Goal: Information Seeking & Learning: Check status

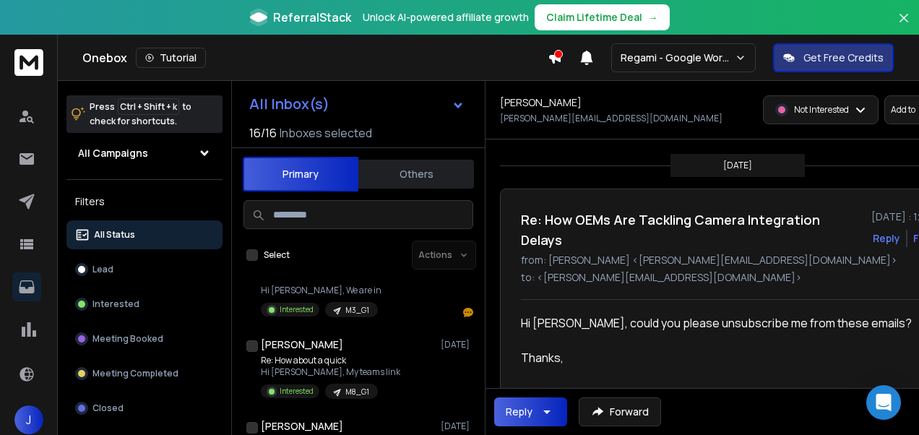
scroll to position [447, 0]
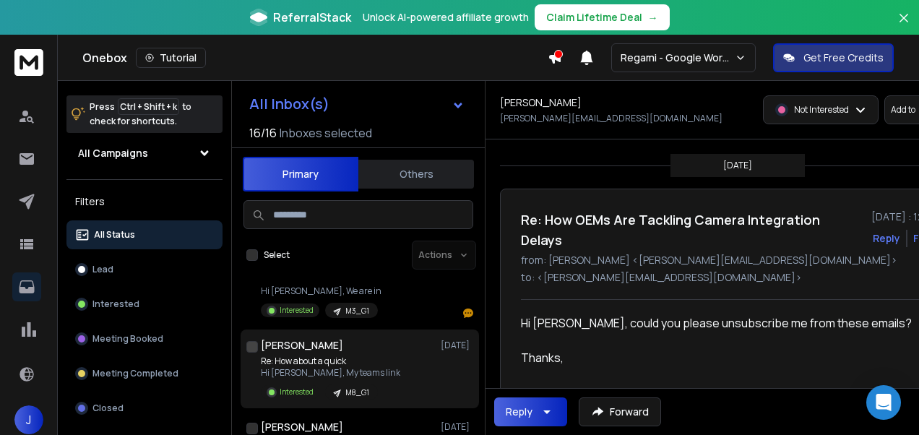
click at [346, 367] on p "Hi [PERSON_NAME], My teams link" at bounding box center [330, 373] width 139 height 12
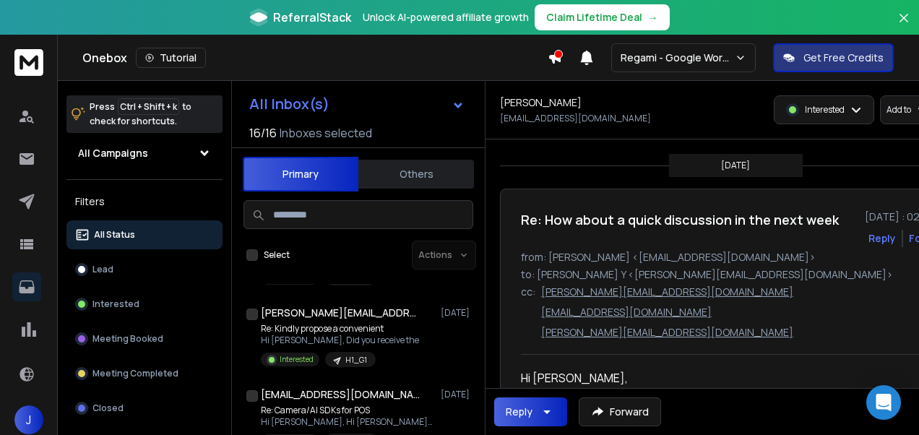
scroll to position [1211, 0]
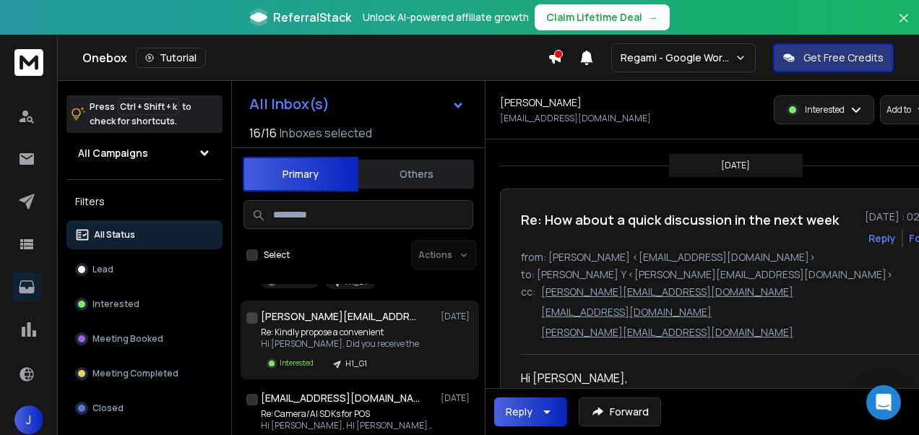
click at [392, 332] on div "Re: Kindly propose a convenient Hi [PERSON_NAME], Did you receive the Intereste…" at bounding box center [367, 349] width 212 height 44
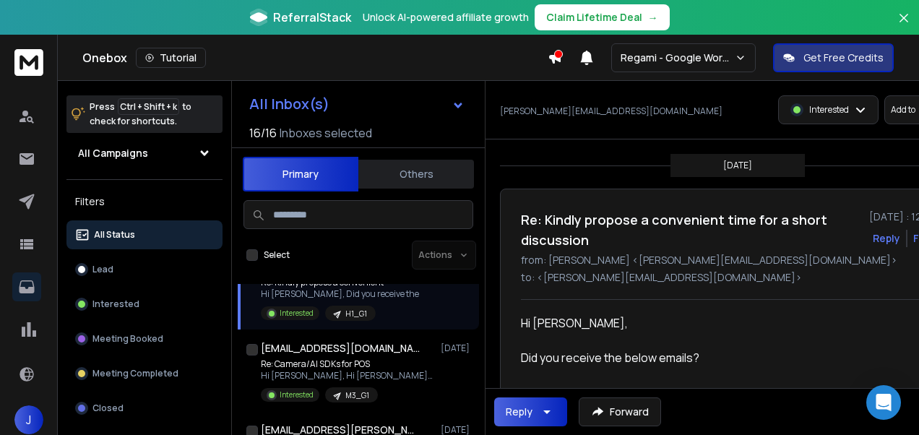
scroll to position [1276, 0]
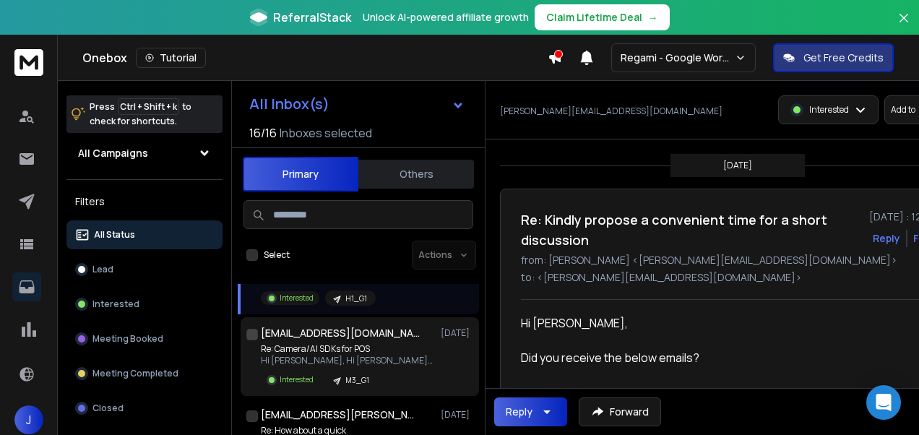
click at [364, 349] on p "Re: Camera/AI SDKs for POS" at bounding box center [347, 349] width 173 height 12
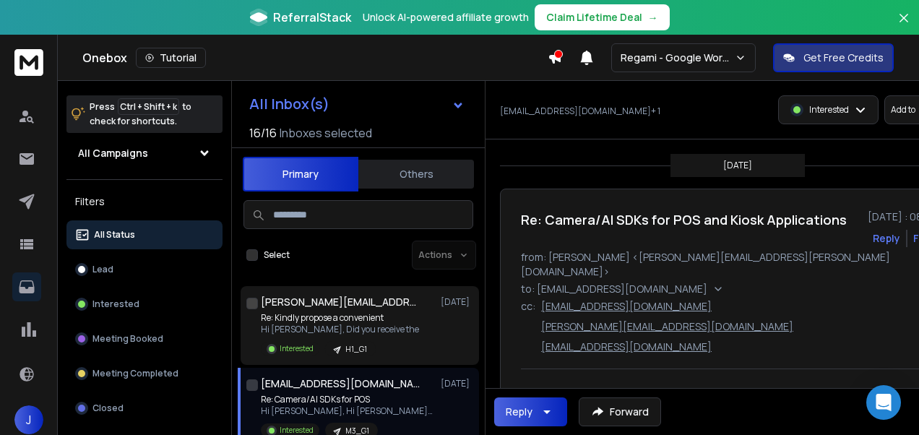
scroll to position [1223, 0]
click at [374, 326] on p "Re: Kindly propose a convenient" at bounding box center [340, 321] width 158 height 12
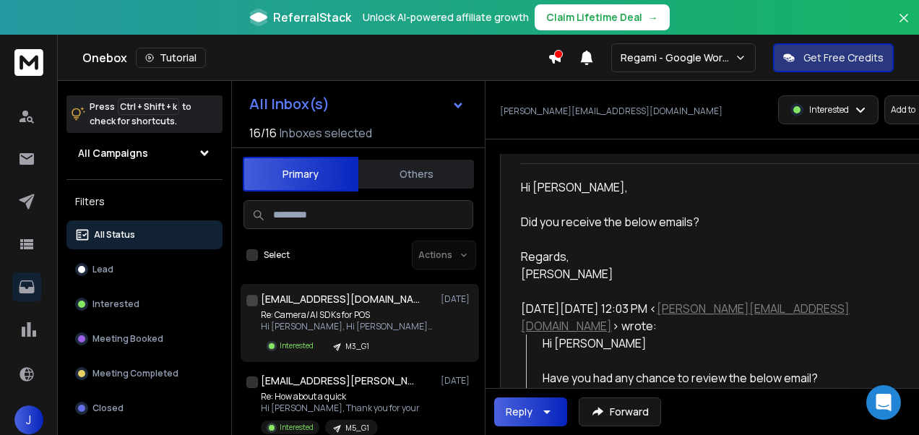
scroll to position [1323, 0]
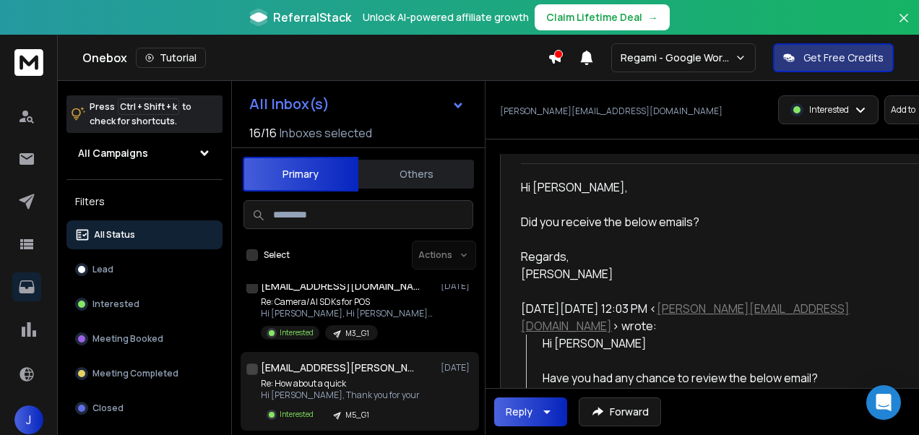
click at [406, 378] on div "Re: How about a quick Hi [PERSON_NAME], Thank you for your Interested M5_G1" at bounding box center [367, 400] width 212 height 44
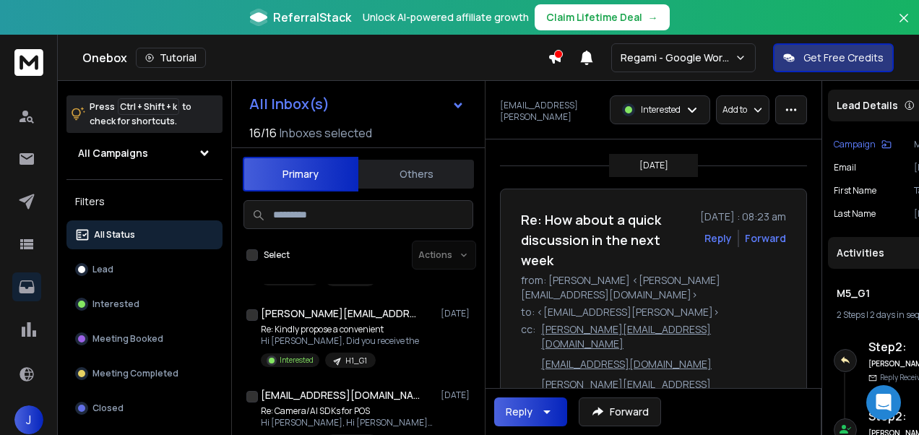
scroll to position [1213, 0]
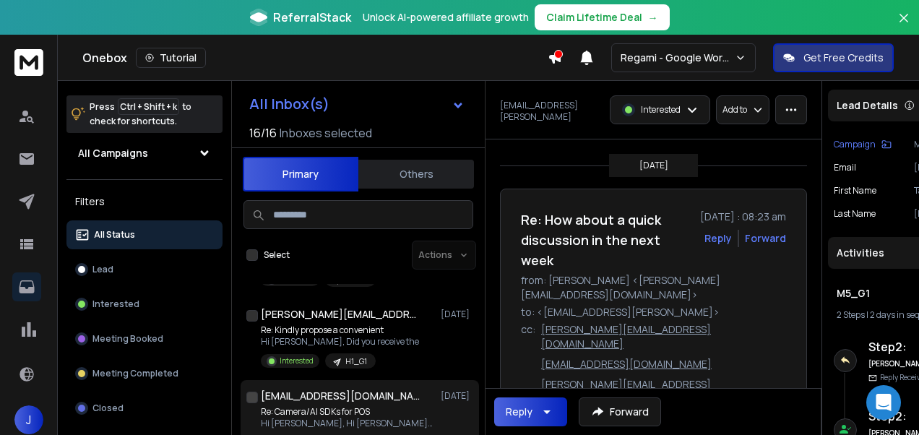
click at [361, 401] on h1 "[EMAIL_ADDRESS][DOMAIN_NAME] +1" at bounding box center [340, 396] width 159 height 14
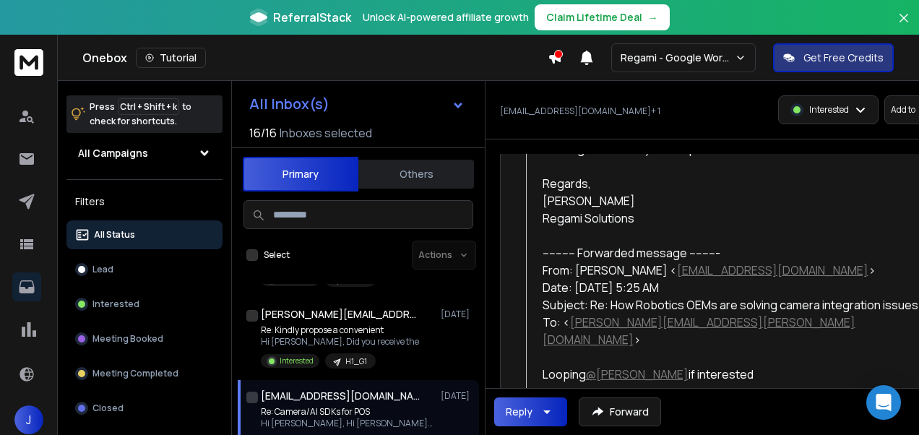
scroll to position [1289, 0]
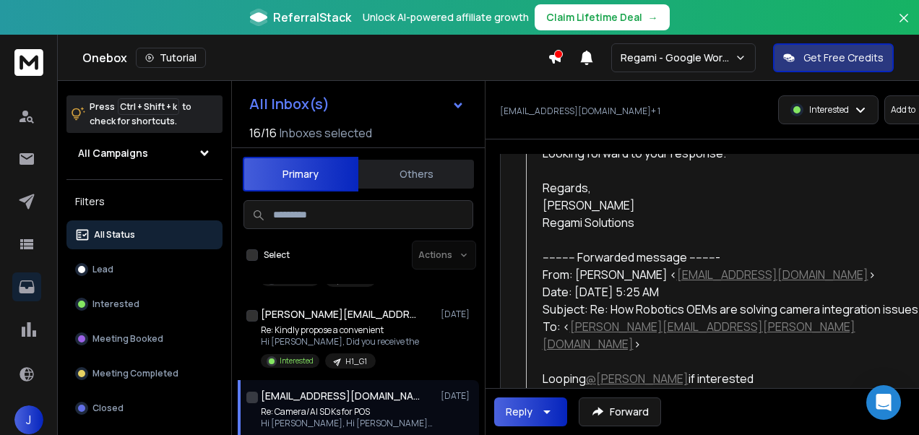
click at [591, 319] on link "[PERSON_NAME][EMAIL_ADDRESS][PERSON_NAME][DOMAIN_NAME]" at bounding box center [699, 335] width 313 height 33
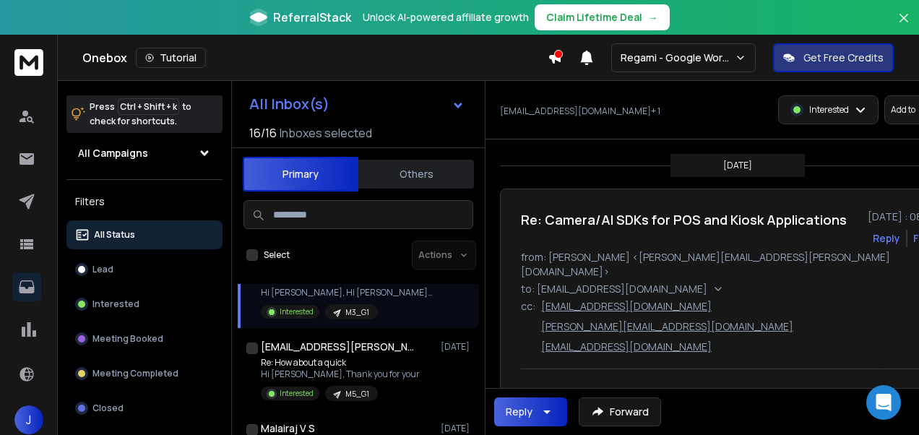
scroll to position [1343, 0]
click at [379, 356] on div "[EMAIL_ADDRESS][PERSON_NAME] [DATE] Re: How about a quick Hi [PERSON_NAME], Tha…" at bounding box center [367, 370] width 212 height 61
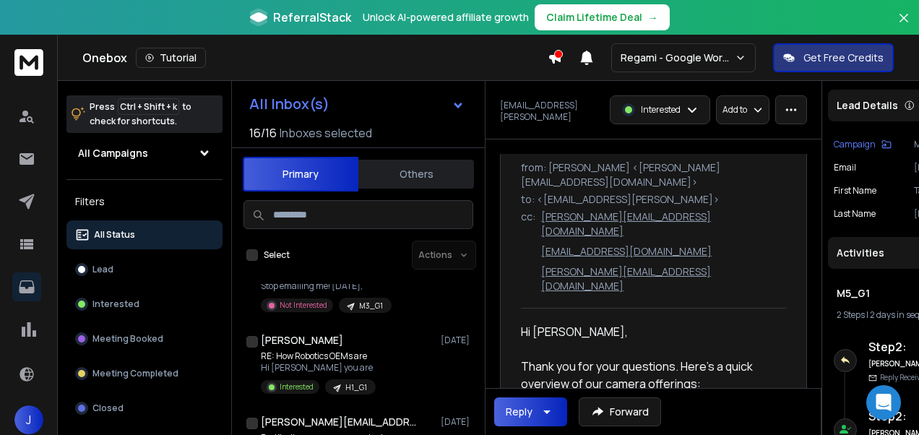
scroll to position [1105, 0]
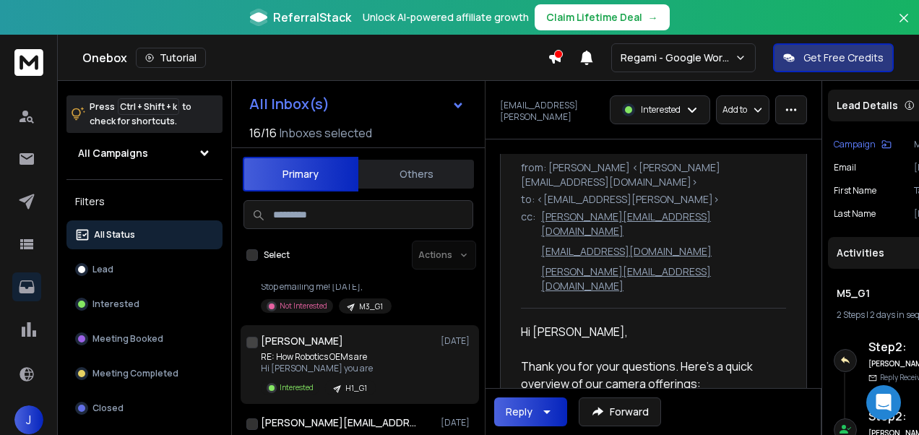
click at [421, 366] on div "RE: How Robotics OEMs are Hi [PERSON_NAME] you are Interested H1_G1" at bounding box center [367, 373] width 212 height 44
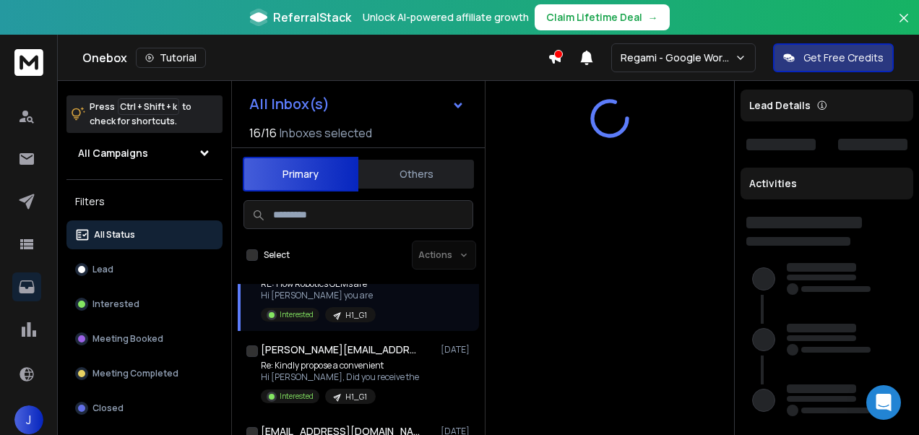
scroll to position [1189, 0]
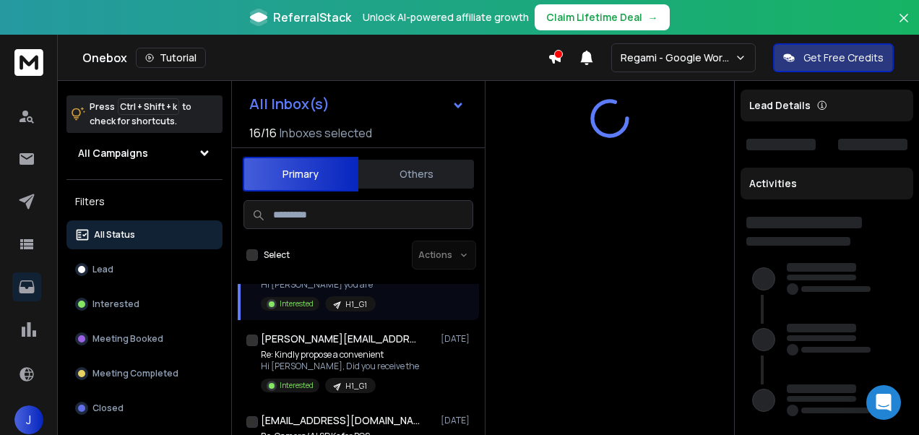
click at [421, 366] on div "Re: Kindly propose a convenient Hi [PERSON_NAME], Did you receive the Intereste…" at bounding box center [367, 371] width 212 height 44
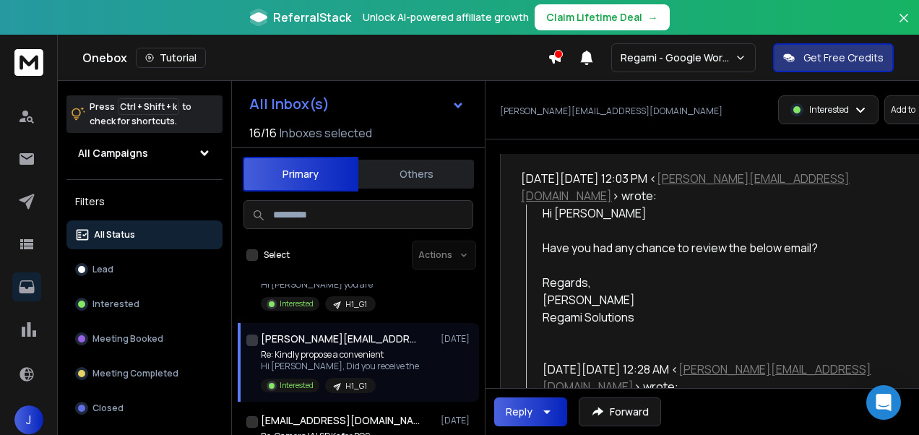
scroll to position [345, 0]
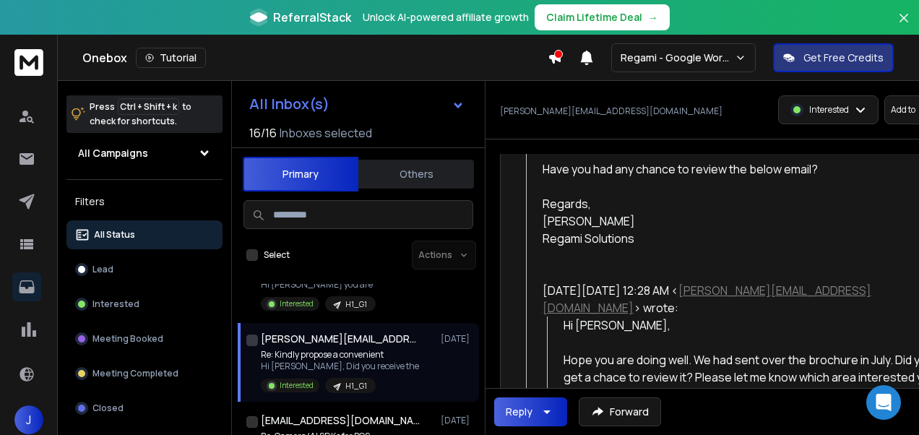
click at [662, 295] on div "[DATE][DATE] 12:28 AM < [PERSON_NAME][EMAIL_ADDRESS][DOMAIN_NAME] > wrote:" at bounding box center [743, 299] width 401 height 35
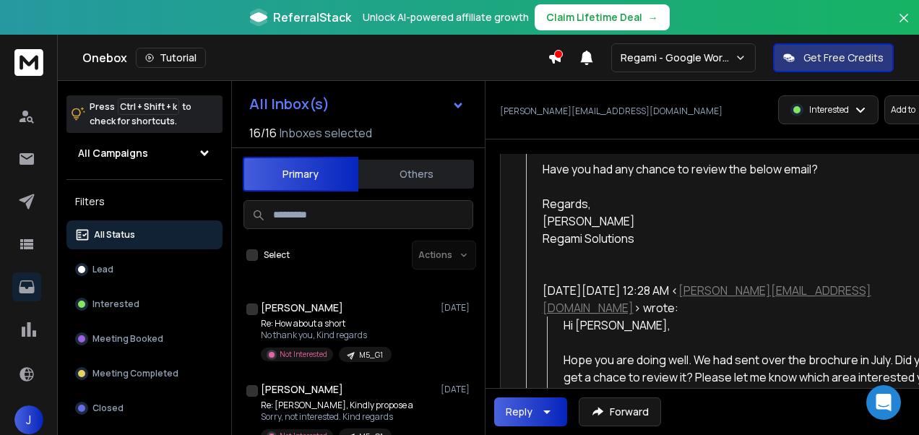
scroll to position [2044, 0]
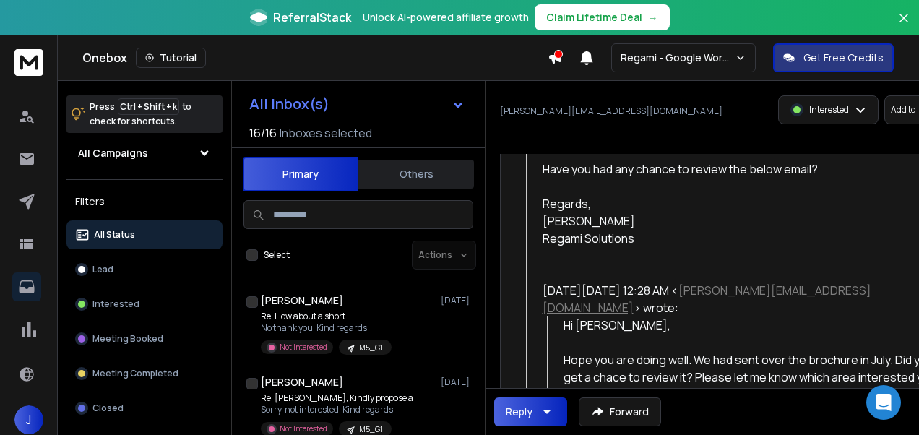
click at [349, 212] on input at bounding box center [359, 214] width 230 height 29
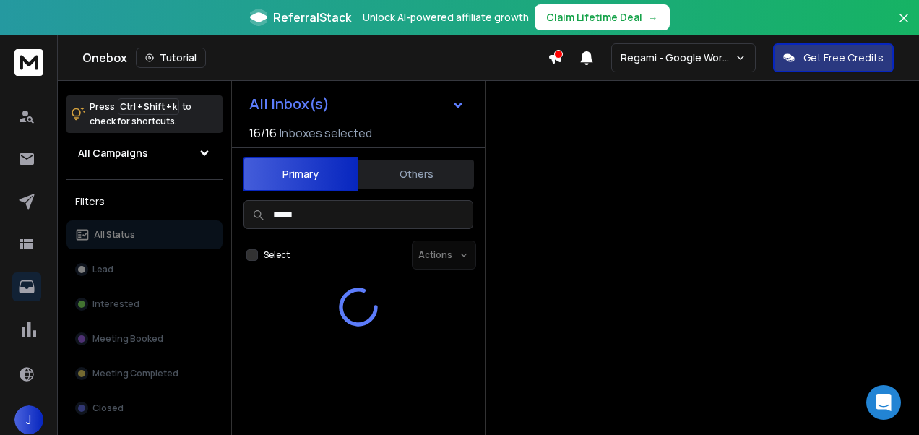
scroll to position [0, 0]
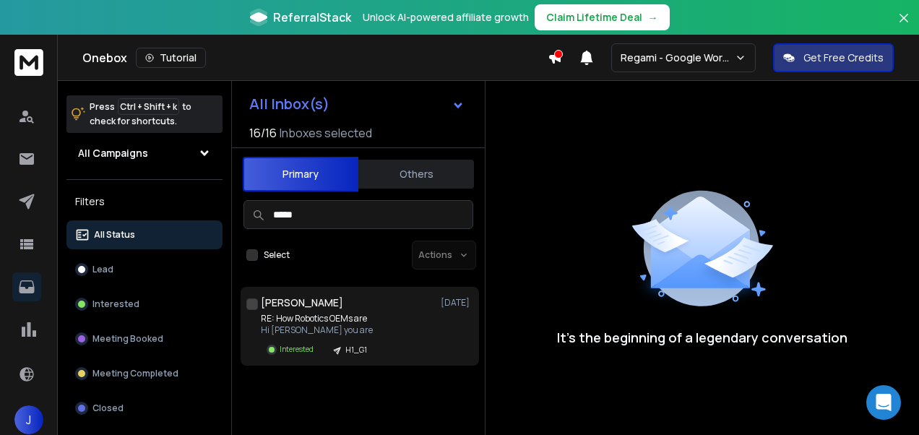
type input "*****"
click at [415, 330] on div "RE: How Robotics OEMs are Hi [PERSON_NAME] you are Interested H1_G1" at bounding box center [367, 335] width 212 height 44
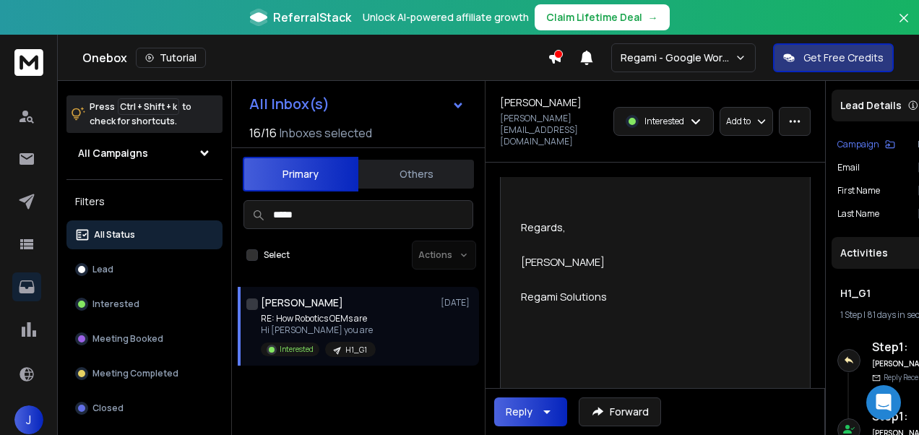
scroll to position [603, 0]
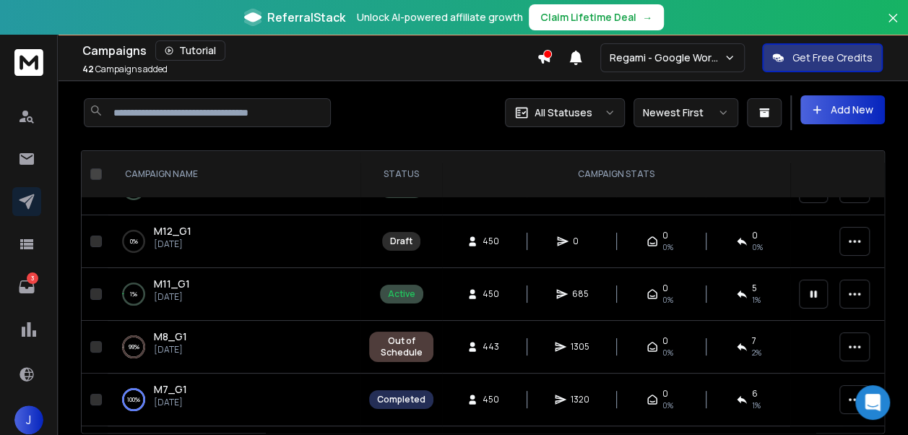
scroll to position [36, 0]
click at [256, 392] on div "100 % M7_G1 14 days ago" at bounding box center [234, 399] width 224 height 35
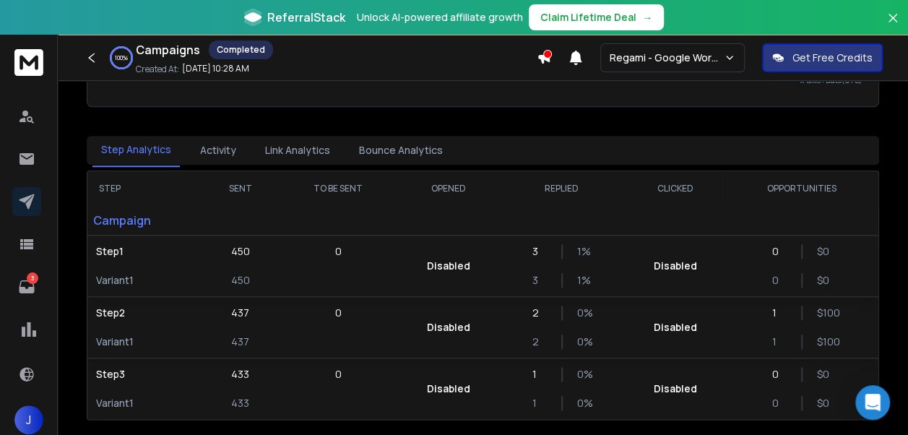
scroll to position [614, 0]
click at [245, 189] on th "SENT" at bounding box center [240, 189] width 77 height 35
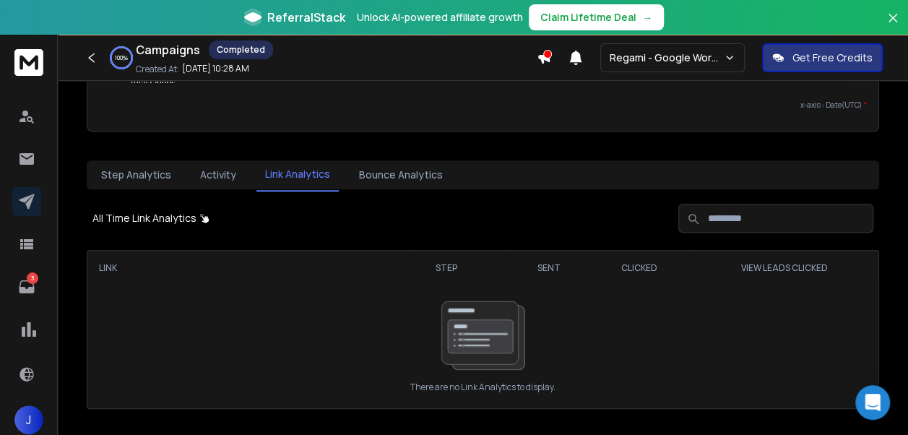
scroll to position [588, 0]
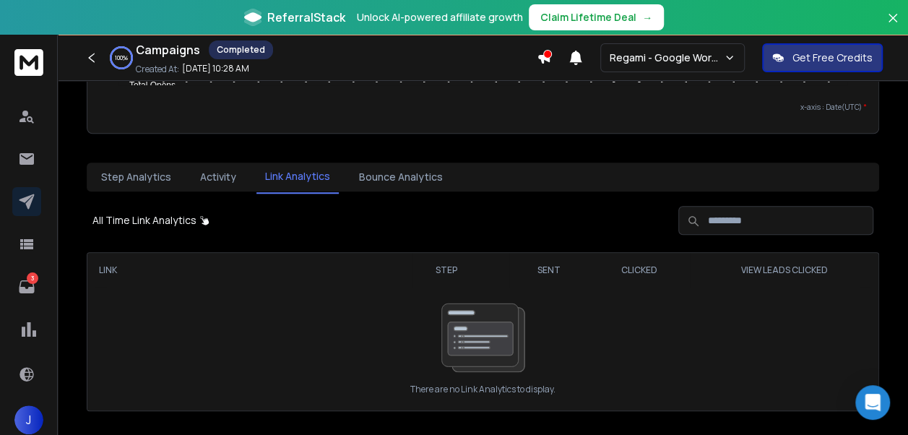
click at [286, 140] on div "Leads Contacted 450 Open Rate Disabled Know More Click Rate Disabled Know More …" at bounding box center [483, 32] width 793 height 770
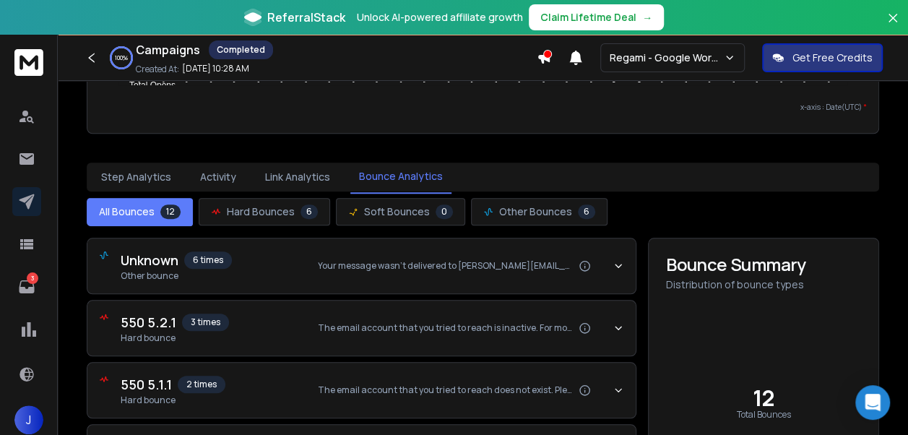
click at [376, 167] on button "Bounce Analytics" at bounding box center [401, 176] width 101 height 33
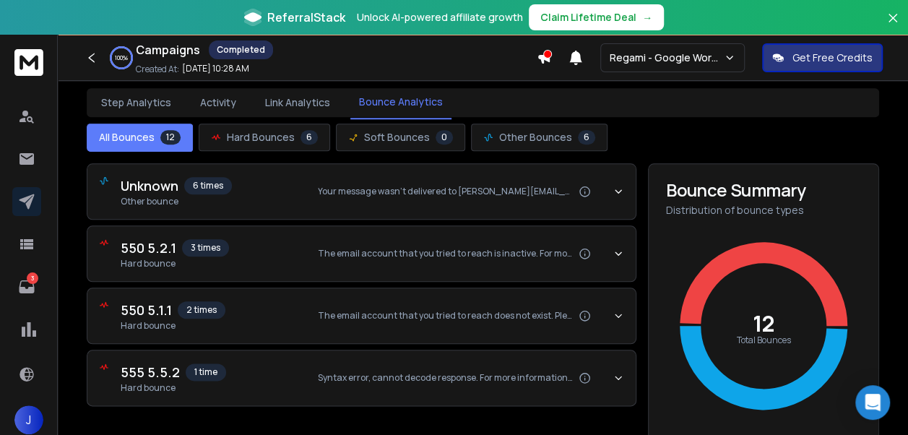
scroll to position [662, 0]
click at [623, 189] on icon "button" at bounding box center [619, 192] width 12 height 12
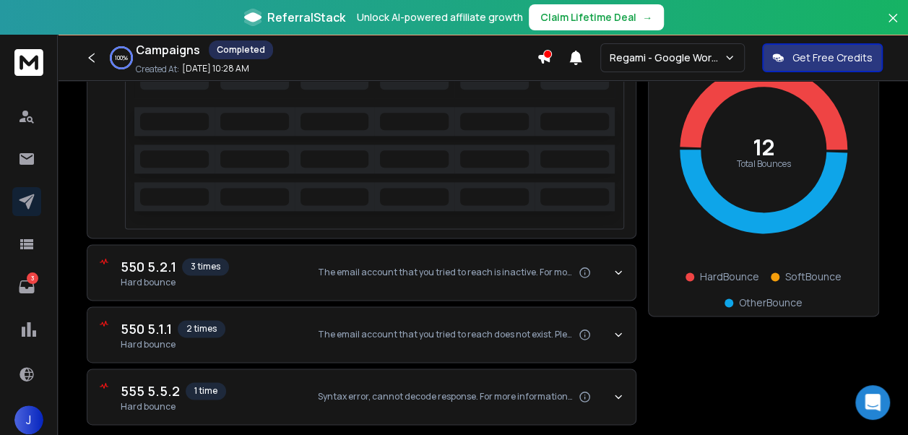
scroll to position [840, 0]
click at [614, 266] on icon "button" at bounding box center [619, 272] width 12 height 12
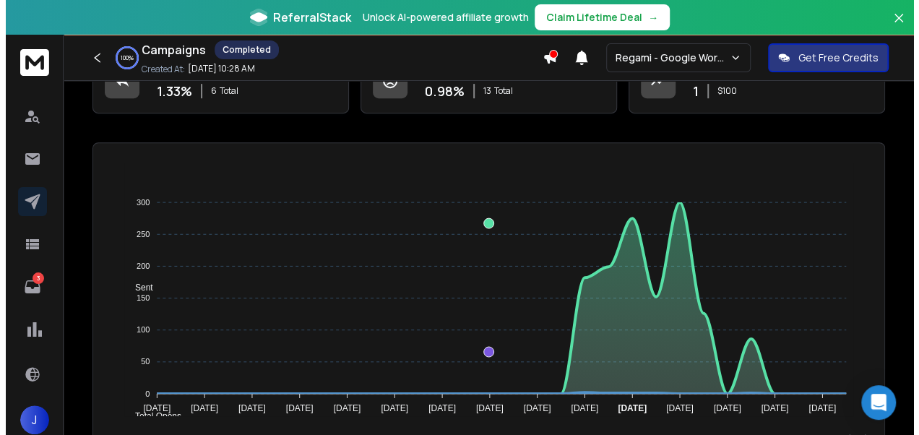
scroll to position [0, 0]
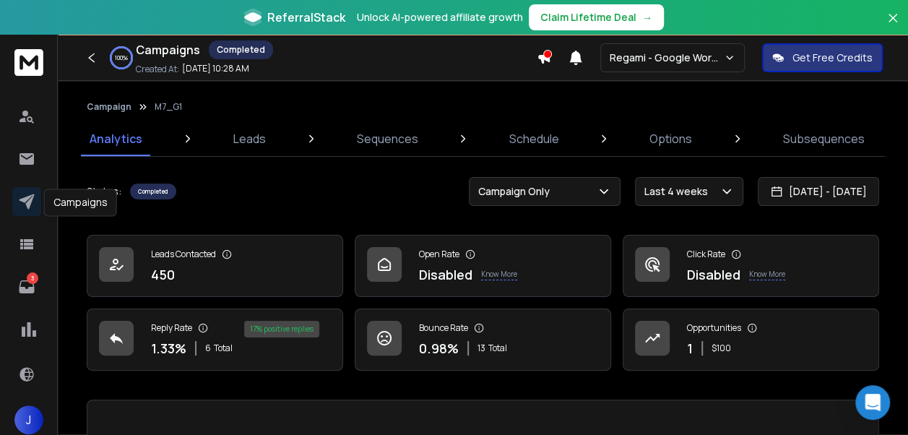
click at [32, 189] on link at bounding box center [26, 201] width 29 height 29
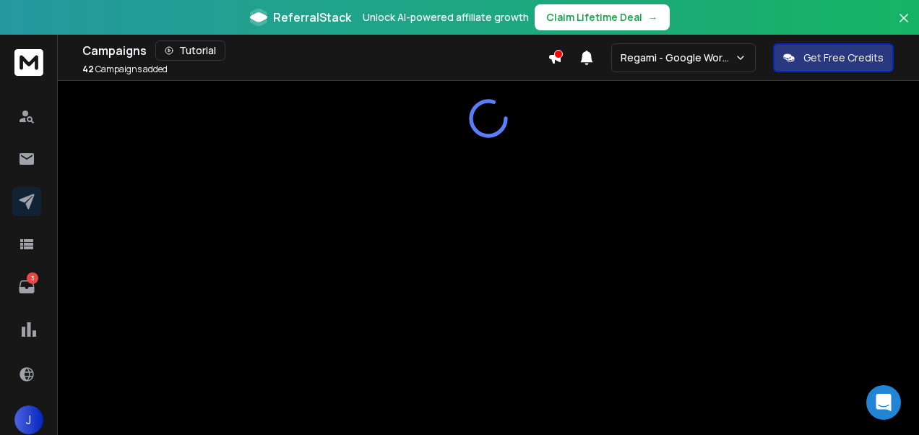
click at [903, 20] on icon "Close banner" at bounding box center [904, 18] width 13 height 13
